Goal: Task Accomplishment & Management: Manage account settings

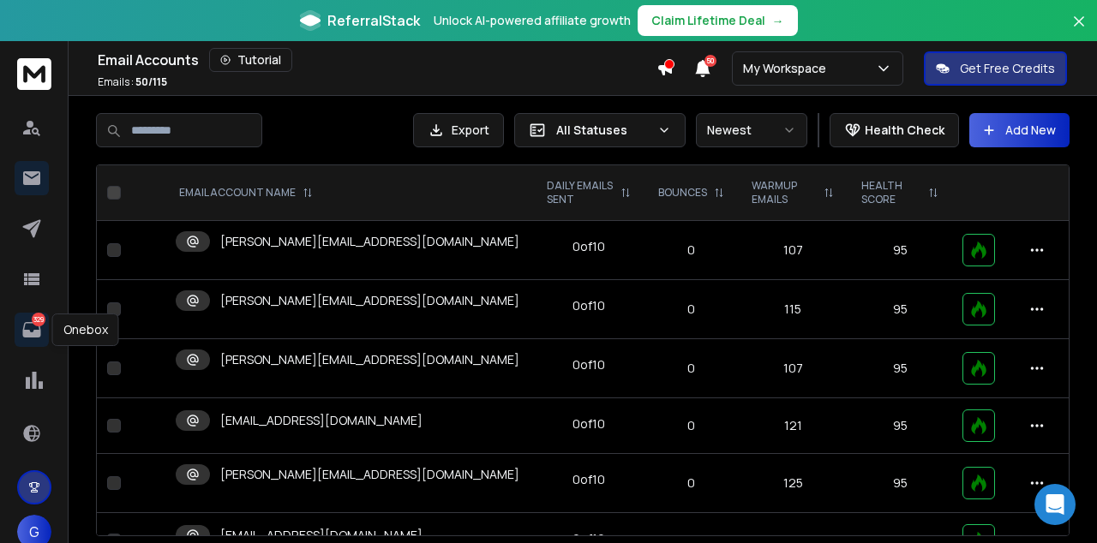
click at [21, 322] on icon at bounding box center [31, 330] width 21 height 21
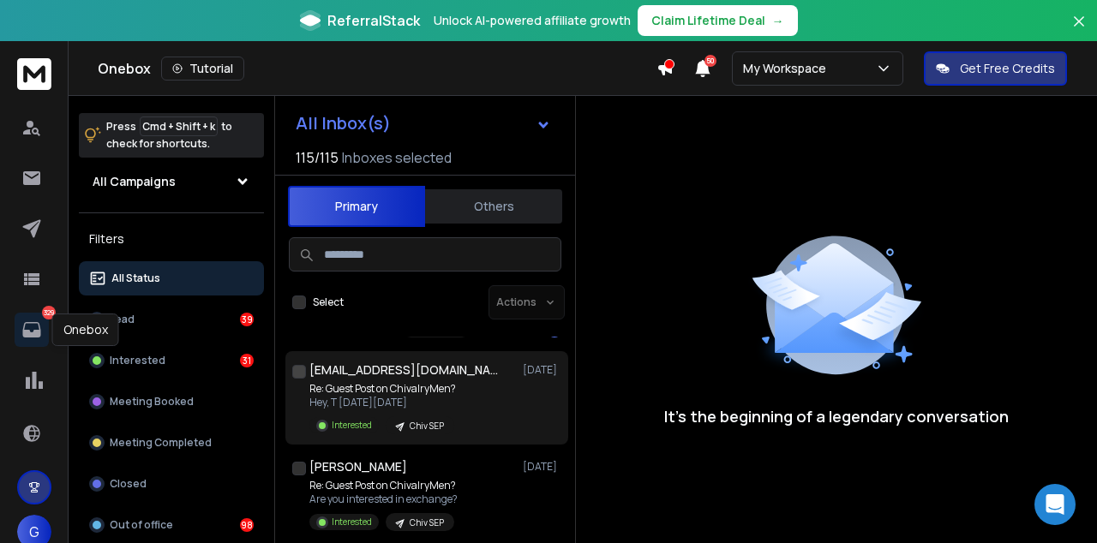
scroll to position [179, 0]
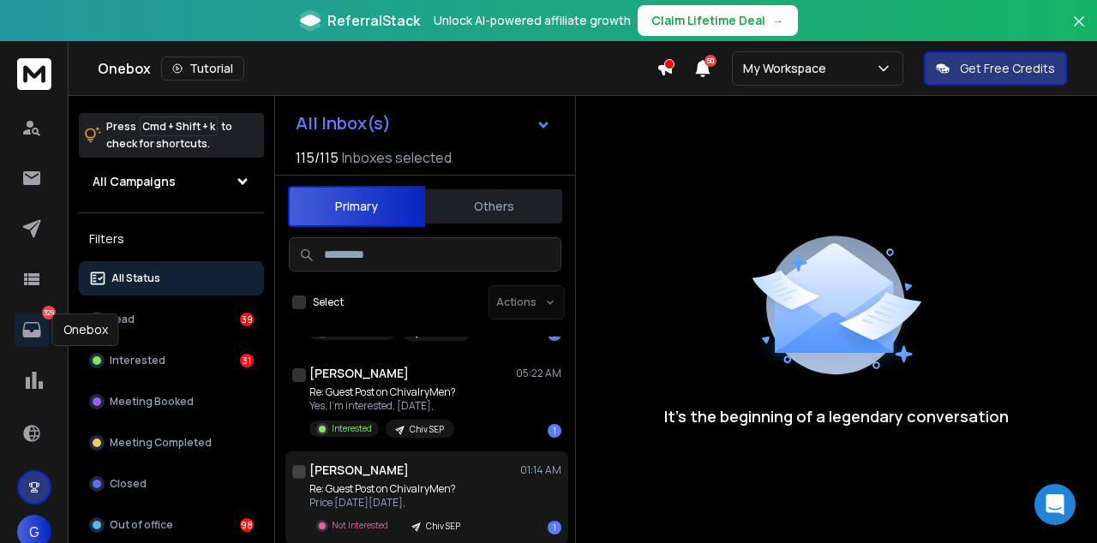
click at [403, 471] on div "[PERSON_NAME] 01:14 AM" at bounding box center [435, 470] width 252 height 17
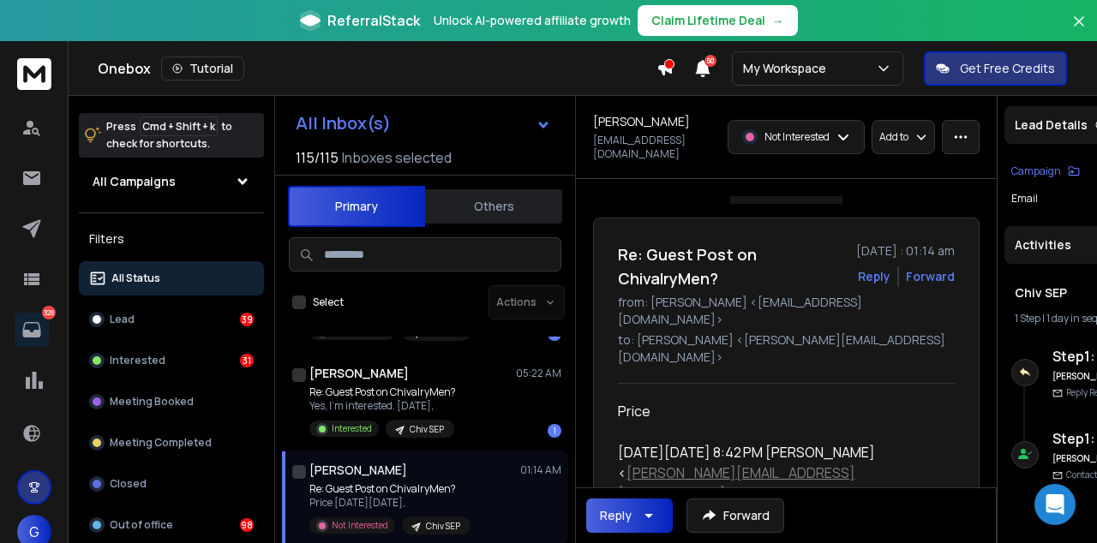
scroll to position [0, 0]
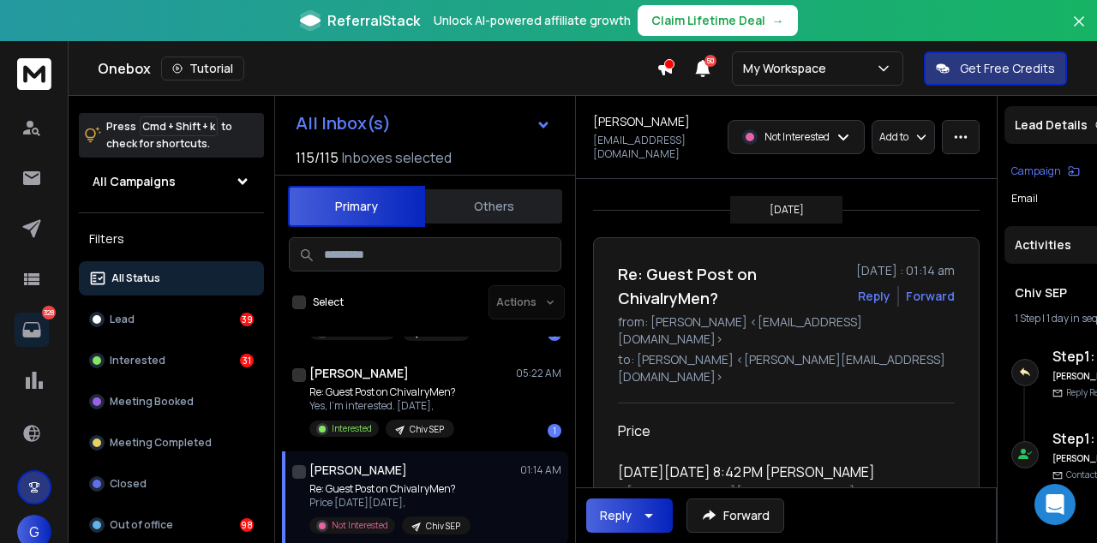
click at [968, 131] on icon "button" at bounding box center [960, 136] width 15 height 15
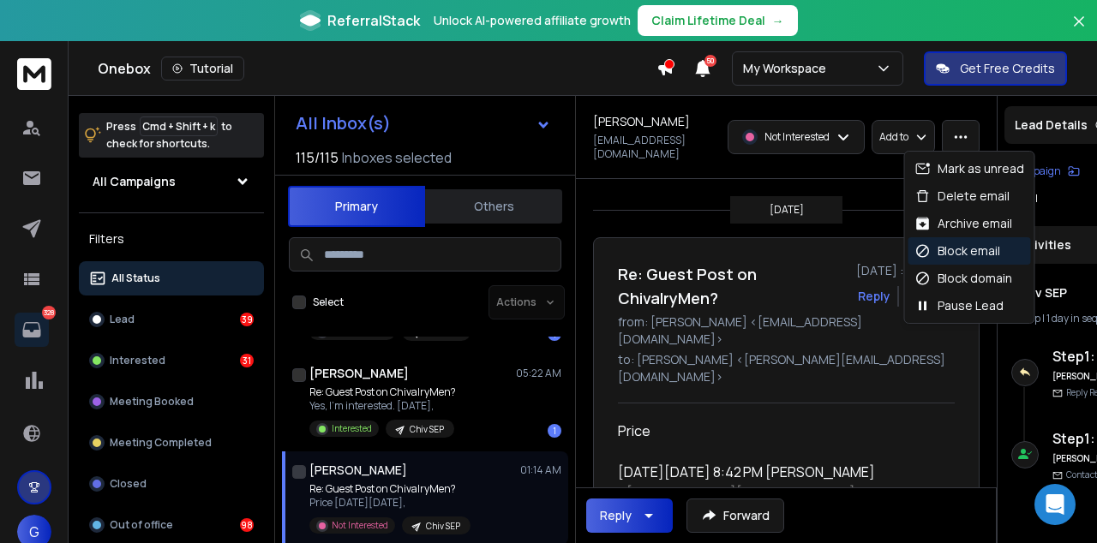
click at [926, 252] on icon at bounding box center [922, 250] width 15 height 15
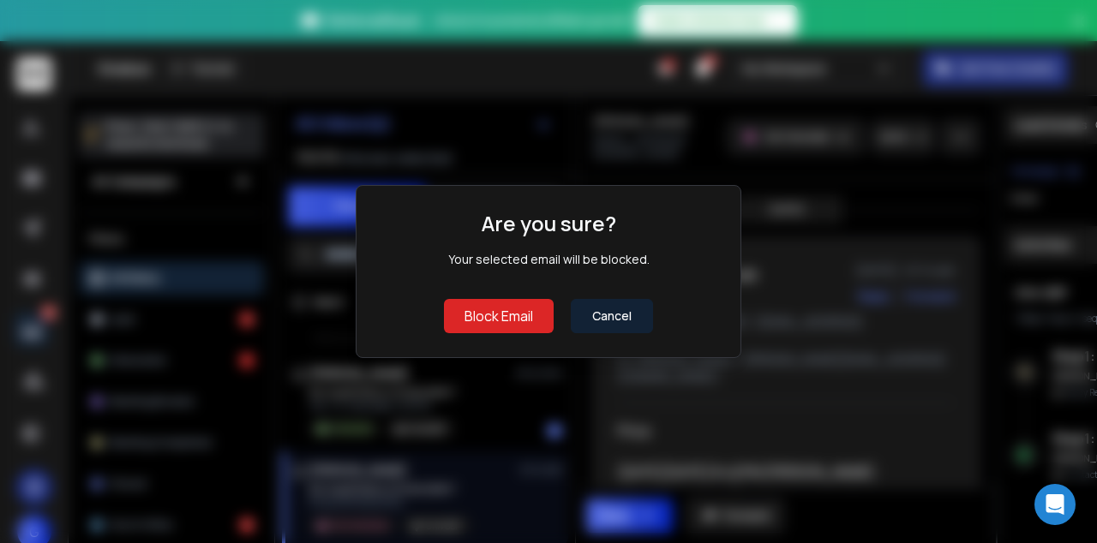
click at [506, 339] on div "Are you sure? Your selected email will be blocked. Block Email Cancel" at bounding box center [549, 271] width 386 height 173
click at [506, 336] on div "Are you sure? Your selected email will be blocked. Block Email Cancel" at bounding box center [549, 271] width 386 height 173
click at [488, 320] on button "Block Email" at bounding box center [499, 316] width 110 height 34
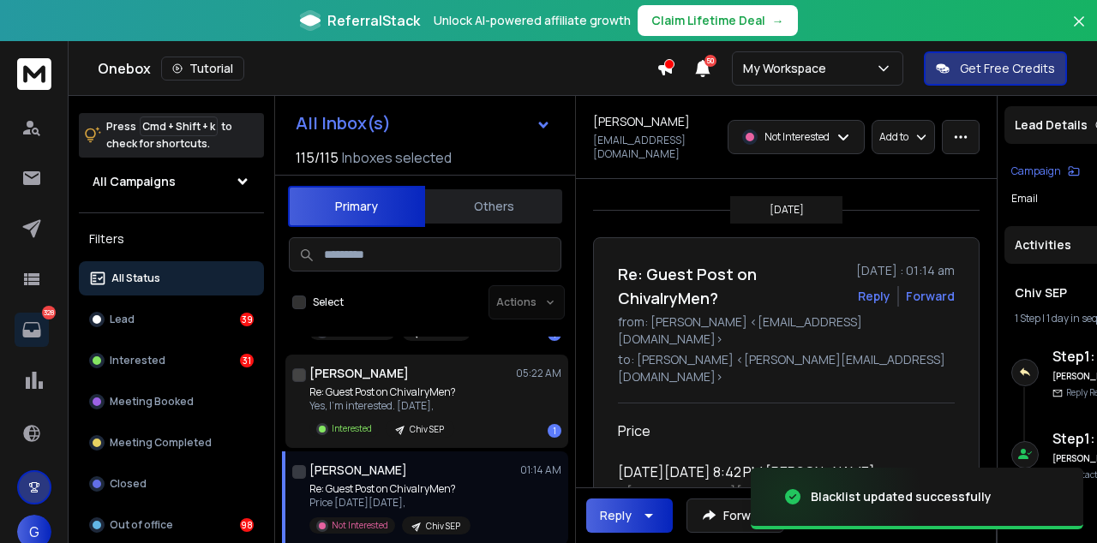
click at [437, 417] on div "Re: Guest Post on ChivalryMen? Yes, I'm interested. [DATE], Interested Chiv SEP" at bounding box center [382, 412] width 147 height 52
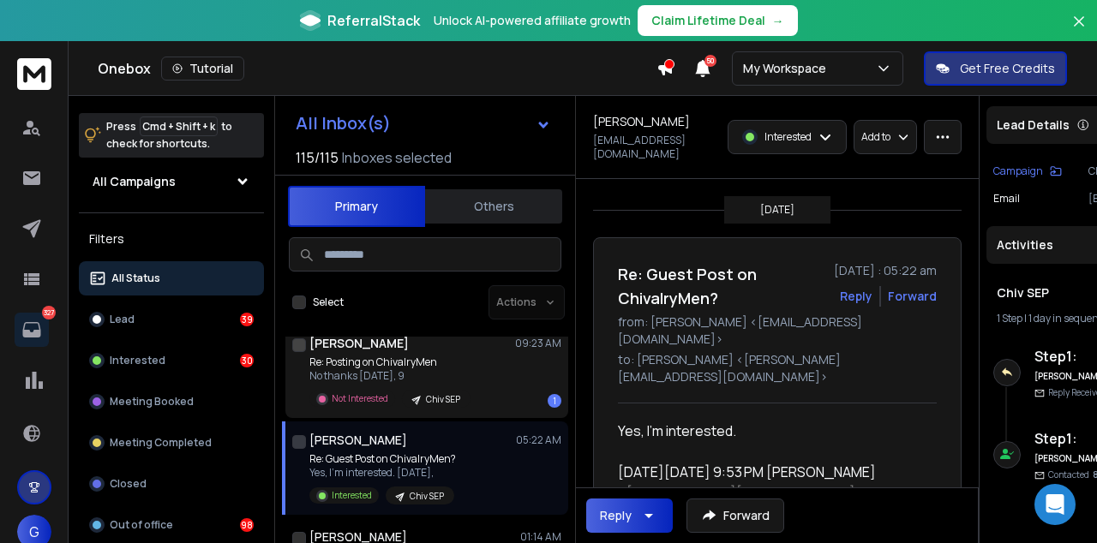
scroll to position [52, 0]
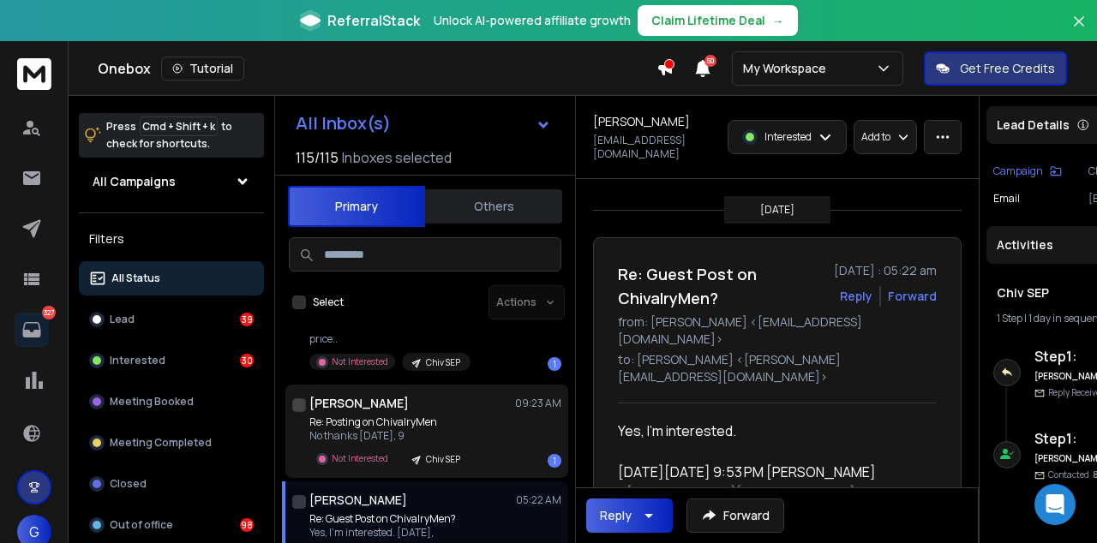
click at [390, 401] on div "[PERSON_NAME] 09:23 AM" at bounding box center [435, 403] width 252 height 17
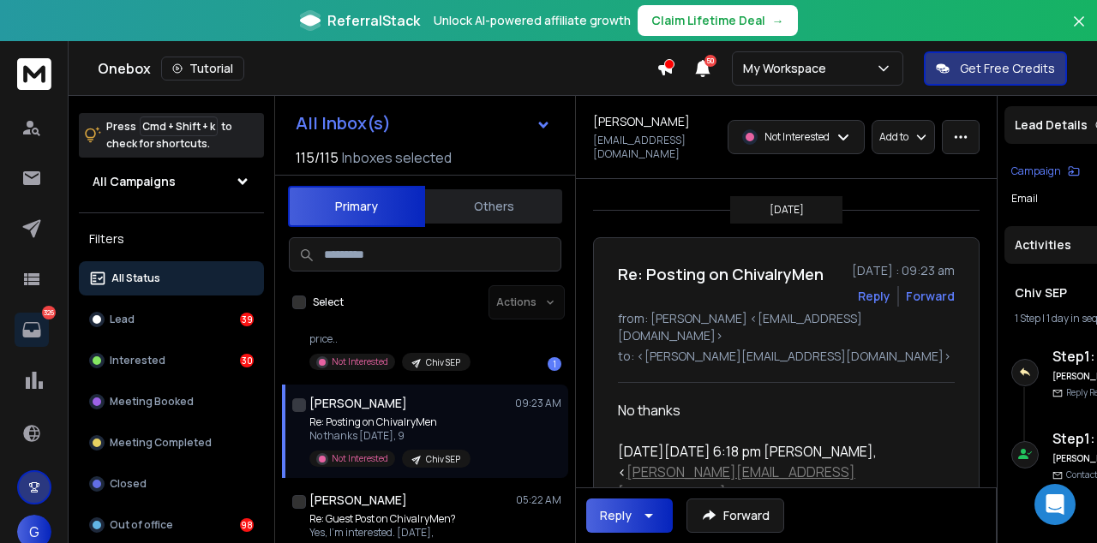
click at [980, 126] on button "button" at bounding box center [961, 137] width 38 height 34
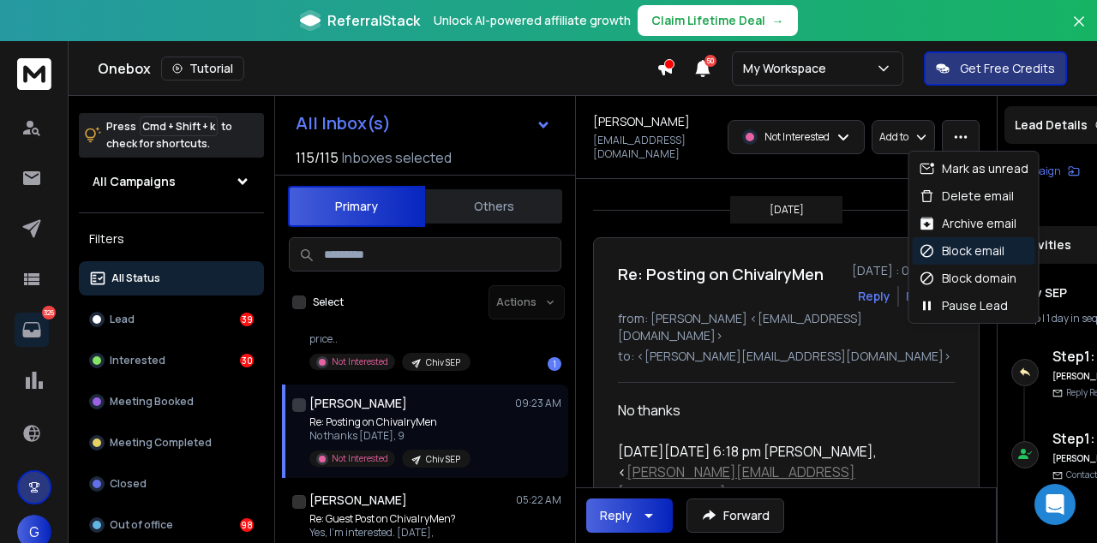
click at [931, 243] on icon at bounding box center [927, 250] width 15 height 15
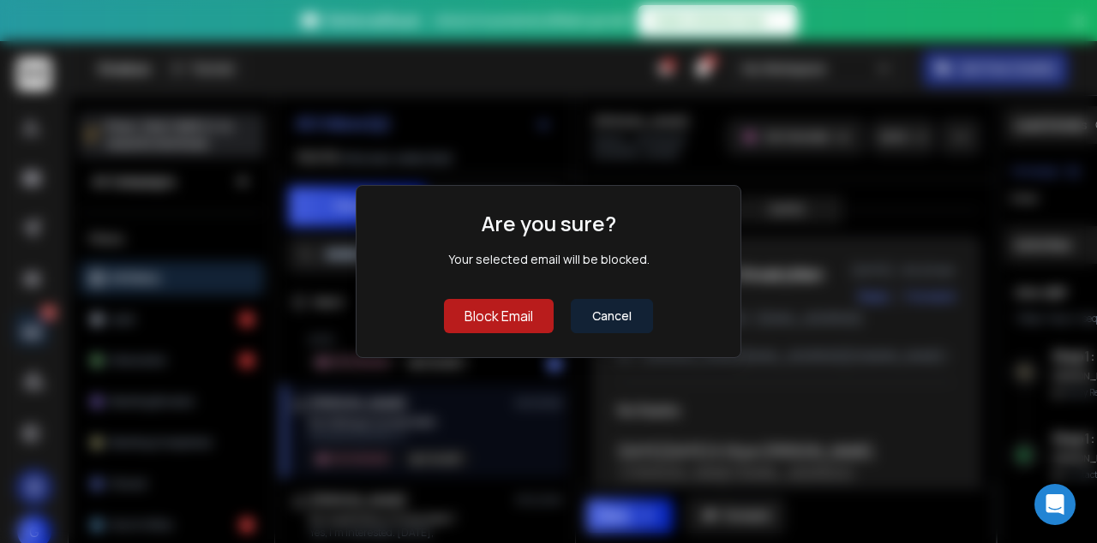
click at [510, 328] on button "Block Email" at bounding box center [499, 316] width 110 height 34
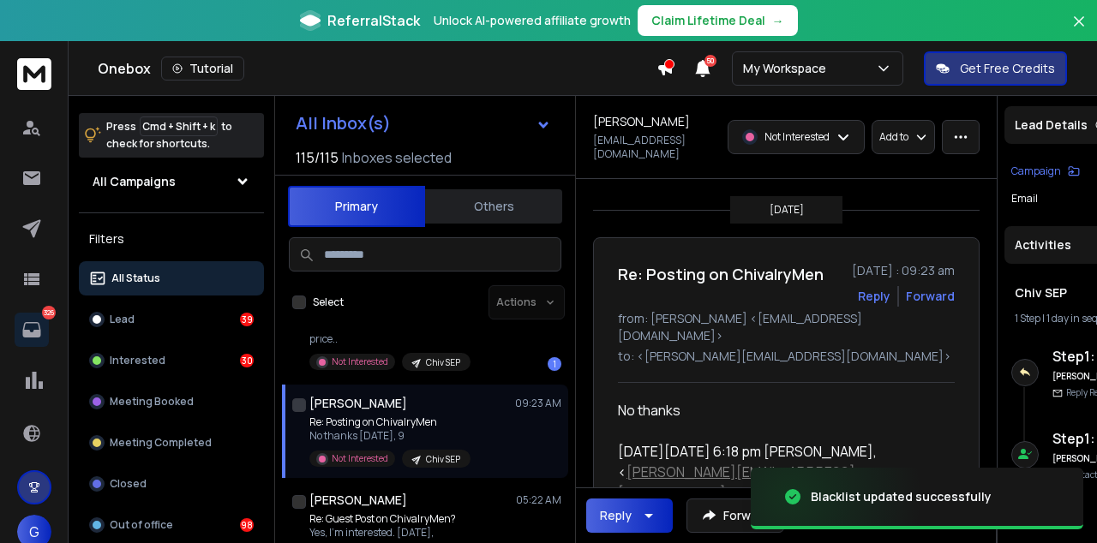
scroll to position [0, 0]
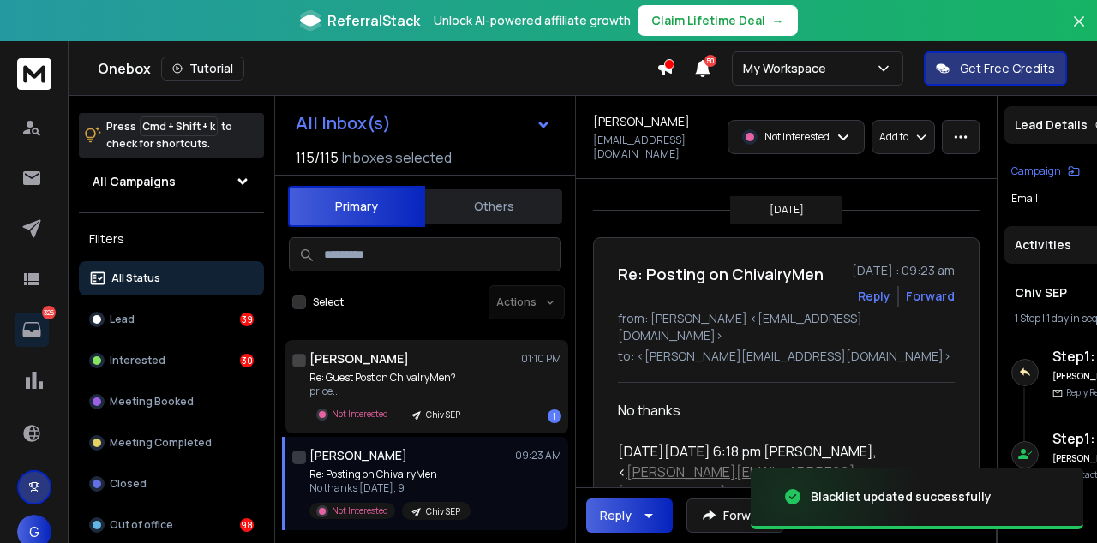
click at [406, 417] on div "Chiv SEP" at bounding box center [436, 414] width 69 height 18
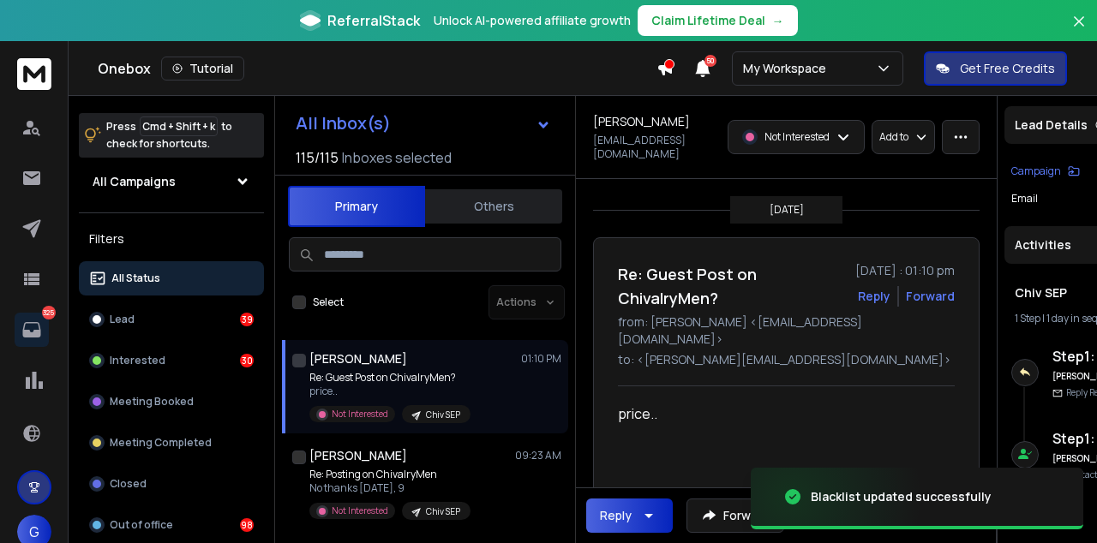
click at [968, 133] on icon "button" at bounding box center [960, 136] width 15 height 15
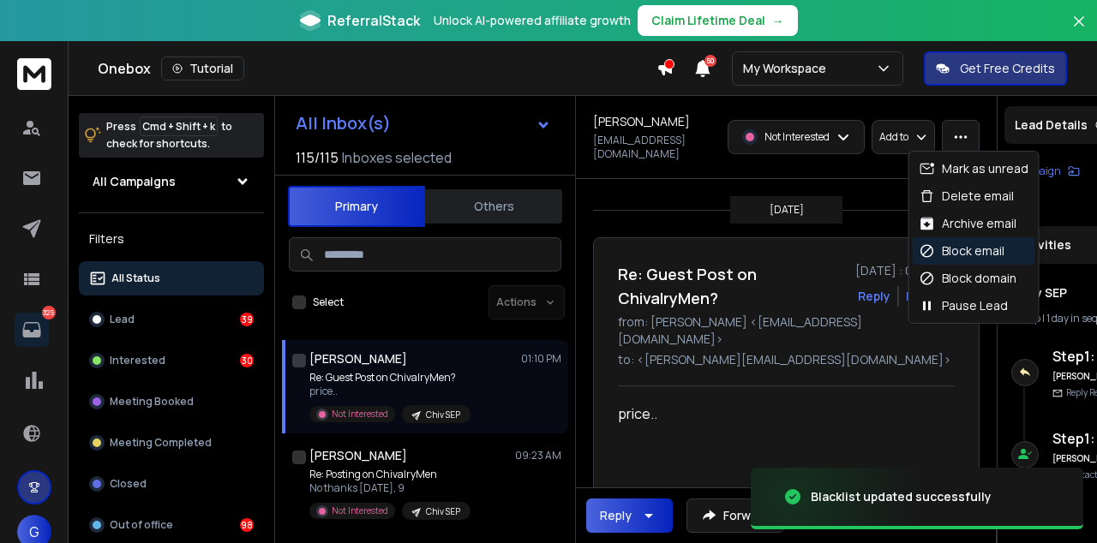
click at [953, 256] on div "Block email" at bounding box center [962, 251] width 85 height 17
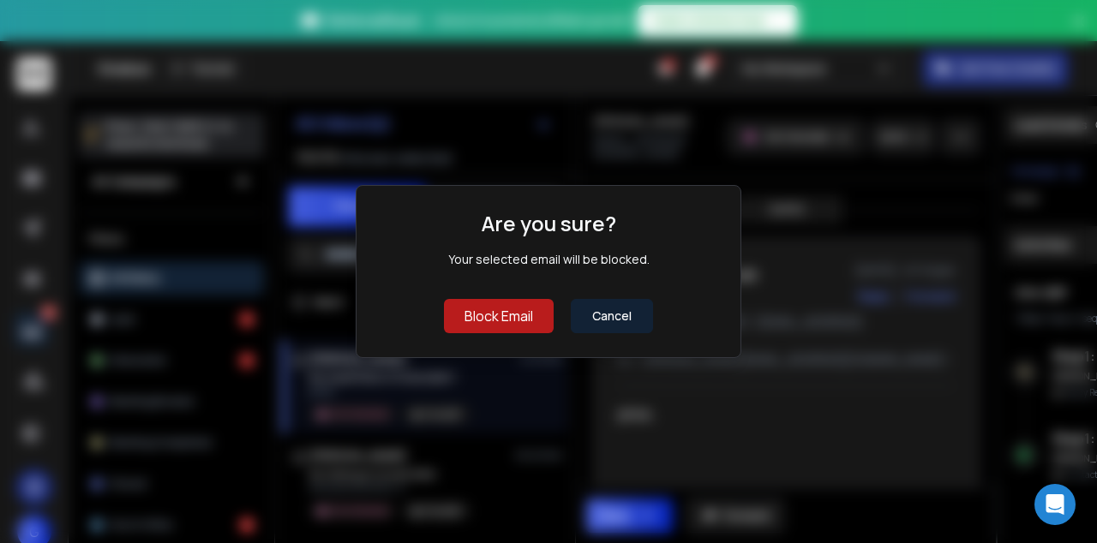
click at [491, 301] on button "Block Email" at bounding box center [499, 316] width 110 height 34
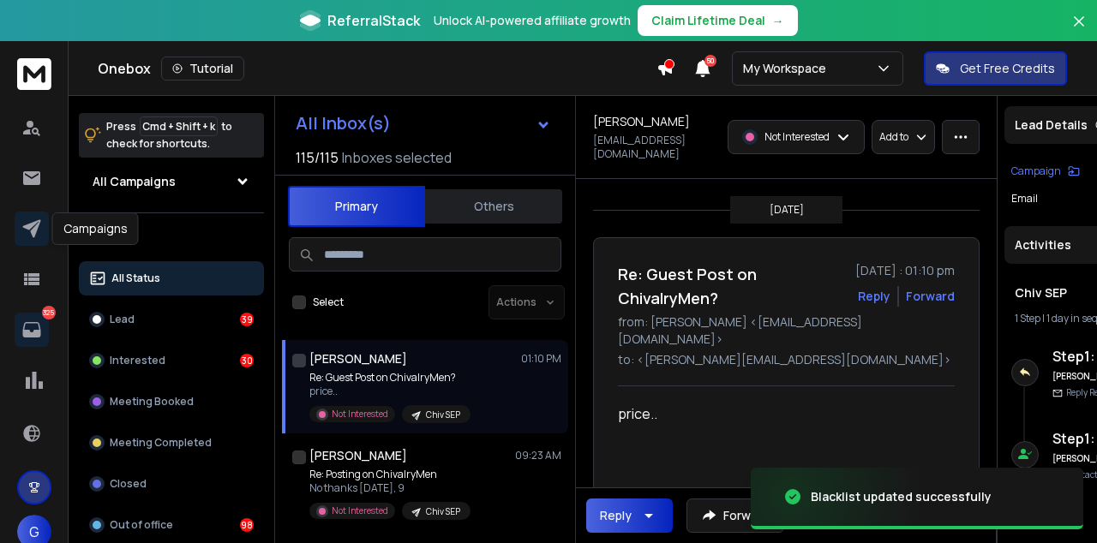
click at [44, 236] on link at bounding box center [32, 229] width 34 height 34
